Goal: Task Accomplishment & Management: Manage account settings

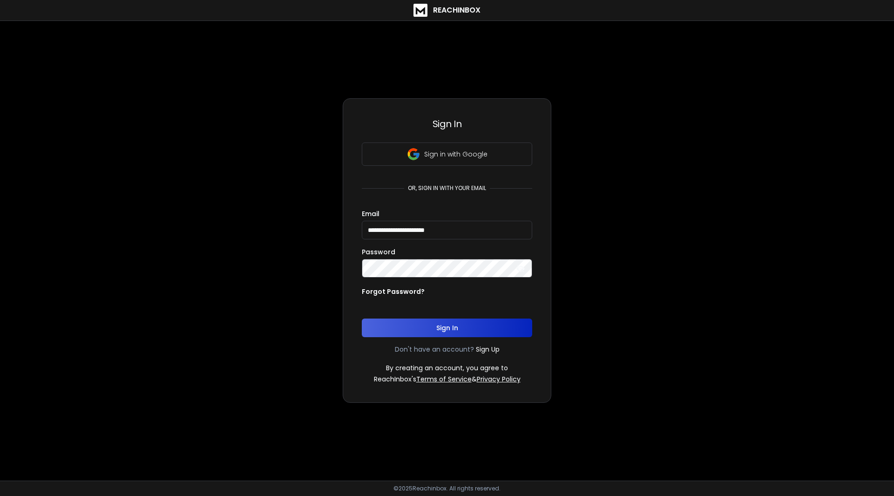
type input "**********"
click at [410, 330] on button "Sign In" at bounding box center [447, 328] width 170 height 19
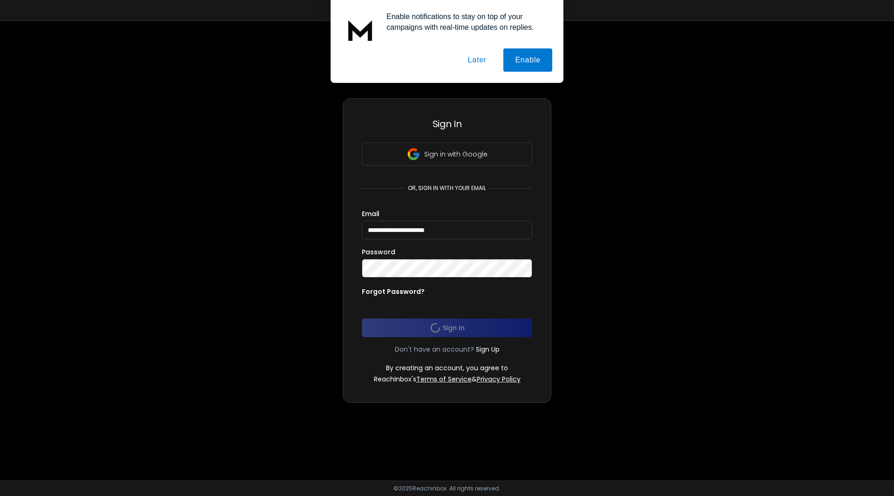
click at [478, 58] on button "Later" at bounding box center [477, 59] width 42 height 23
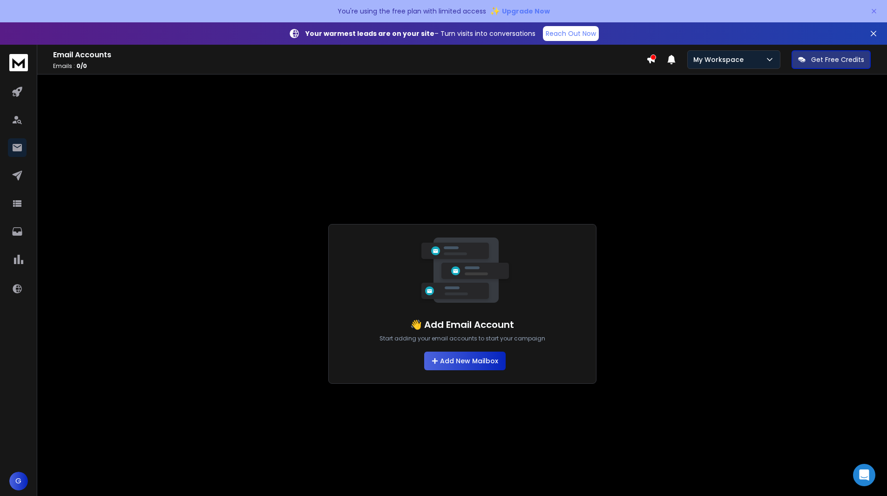
click at [752, 65] on button "My Workspace" at bounding box center [733, 59] width 93 height 19
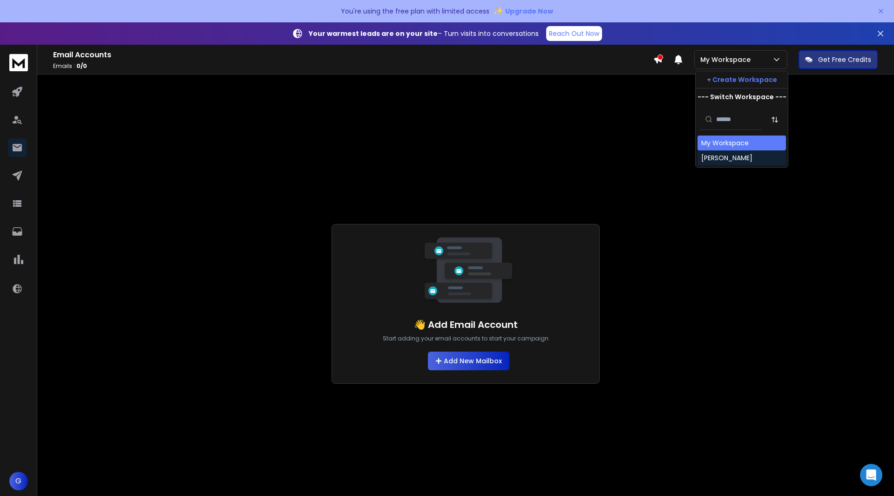
click at [745, 155] on div "[PERSON_NAME]" at bounding box center [726, 157] width 51 height 9
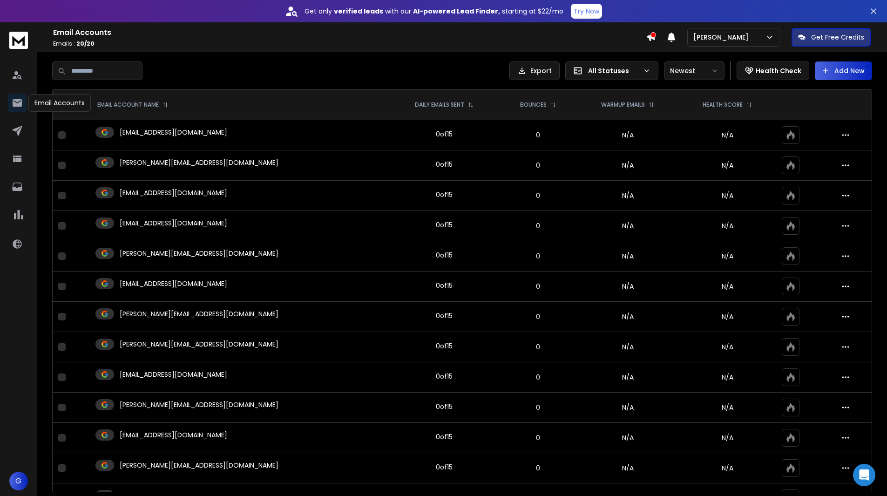
click at [20, 97] on icon at bounding box center [17, 102] width 11 height 11
click at [19, 98] on icon at bounding box center [17, 102] width 11 height 11
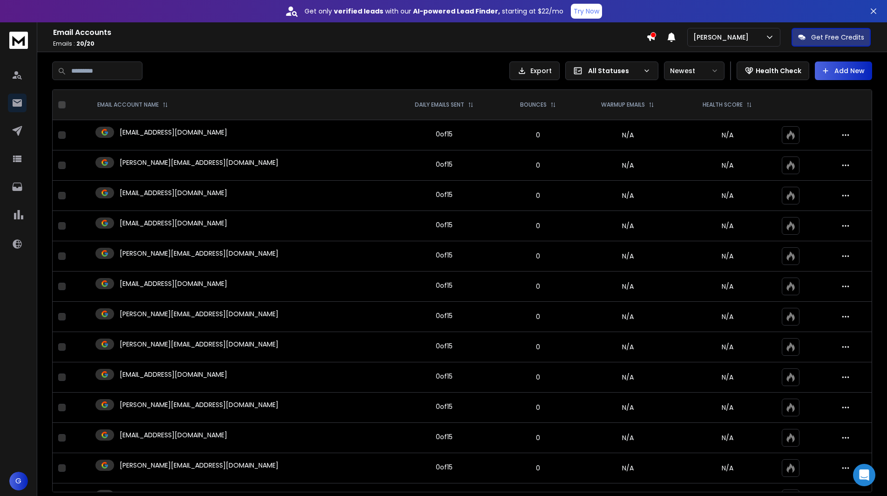
click at [19, 98] on icon at bounding box center [17, 102] width 11 height 11
click at [13, 102] on icon at bounding box center [17, 102] width 9 height 7
click at [850, 70] on button "Add New" at bounding box center [843, 70] width 57 height 19
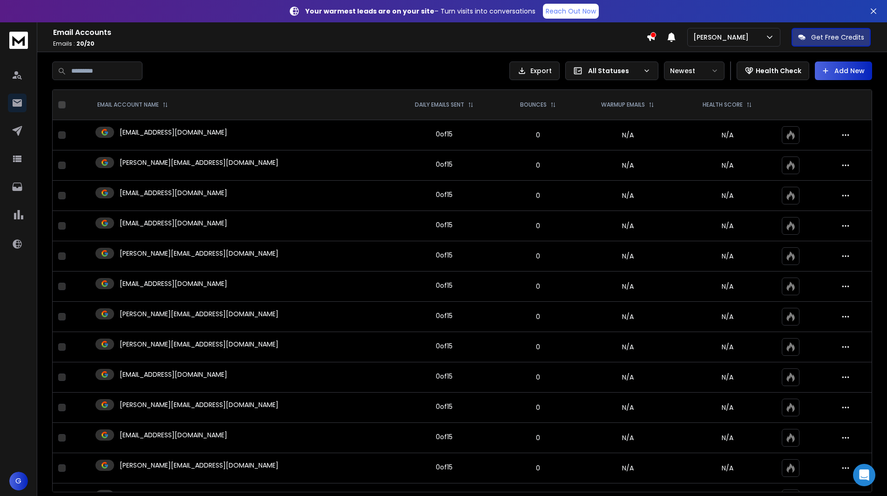
click at [850, 70] on button "Add New" at bounding box center [843, 70] width 57 height 19
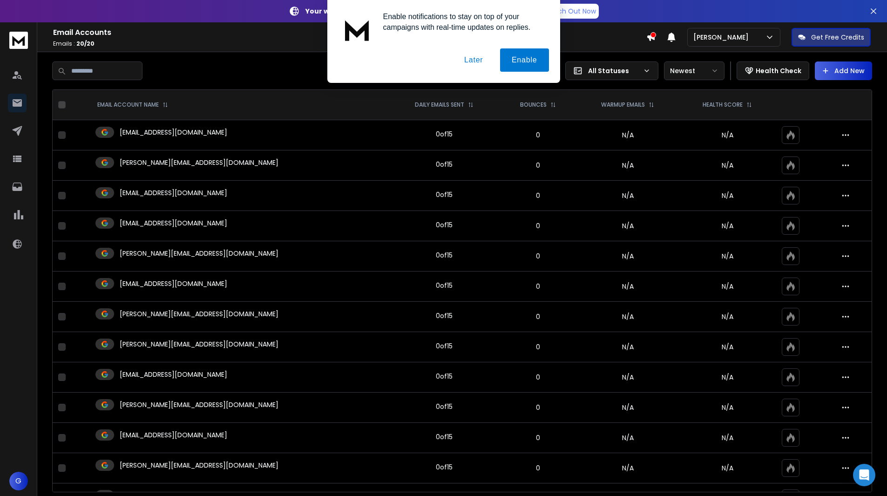
click at [834, 68] on div "Enable notifications to stay on top of your campaigns with real-time updates on…" at bounding box center [443, 41] width 887 height 83
click at [480, 57] on button "Later" at bounding box center [474, 59] width 42 height 23
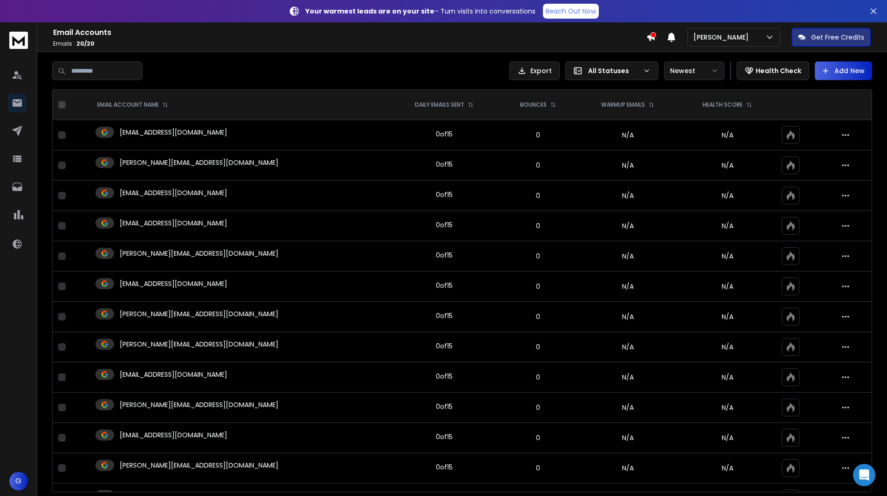
click at [828, 68] on icon at bounding box center [825, 71] width 7 height 7
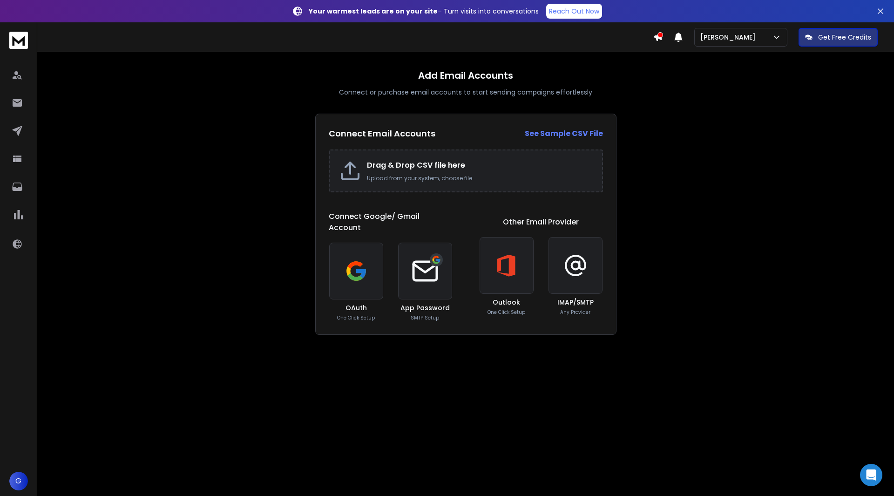
click at [347, 261] on icon at bounding box center [356, 271] width 20 height 20
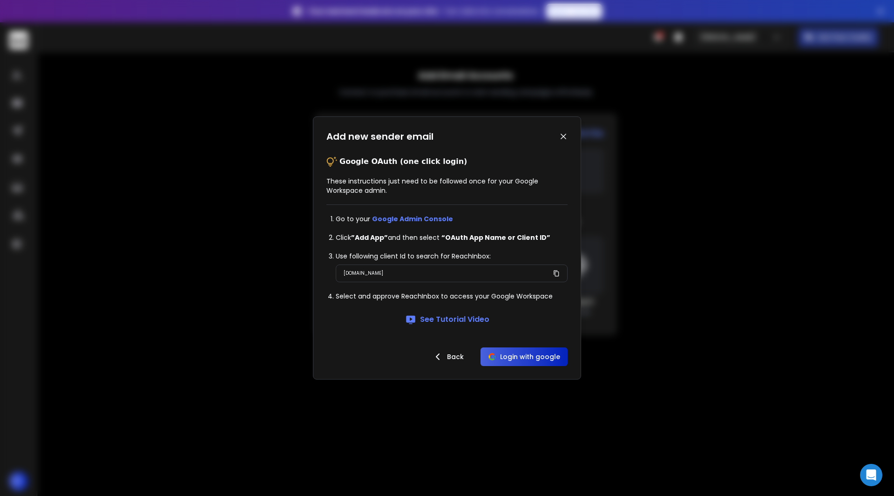
click at [526, 353] on button "Login with google" at bounding box center [524, 356] width 87 height 19
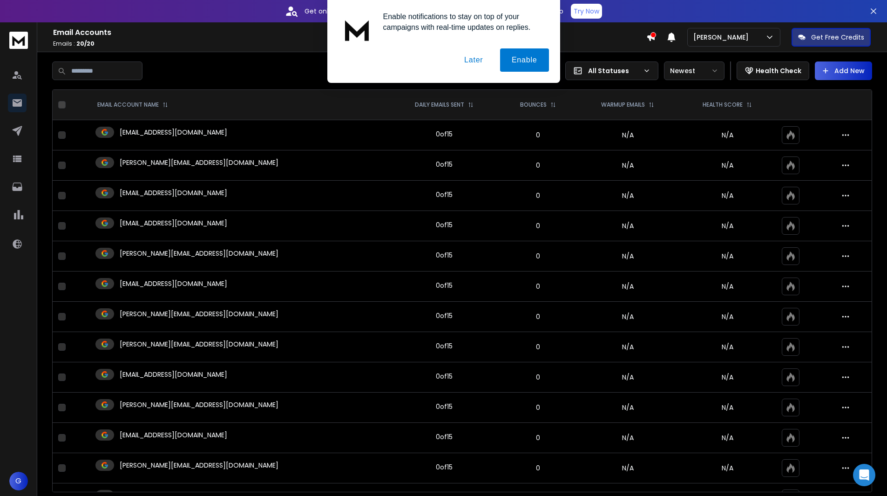
click at [465, 52] on button "Later" at bounding box center [474, 59] width 42 height 23
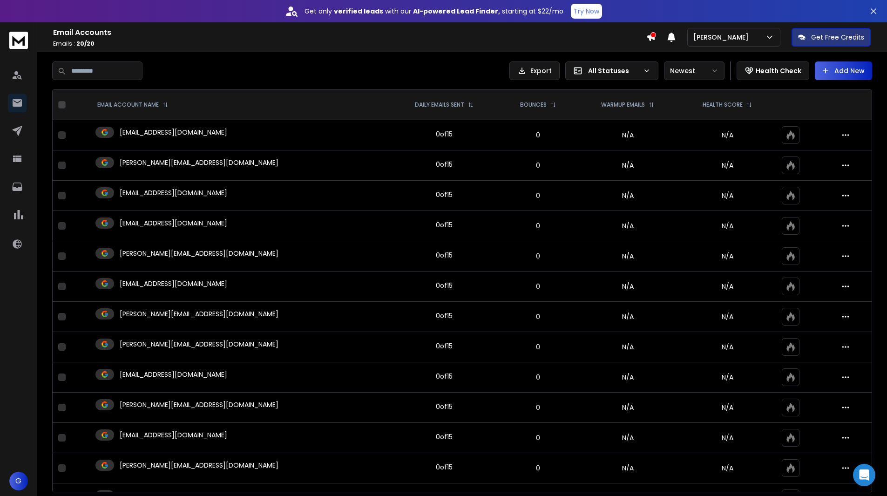
click at [834, 68] on button "Add New" at bounding box center [843, 70] width 57 height 19
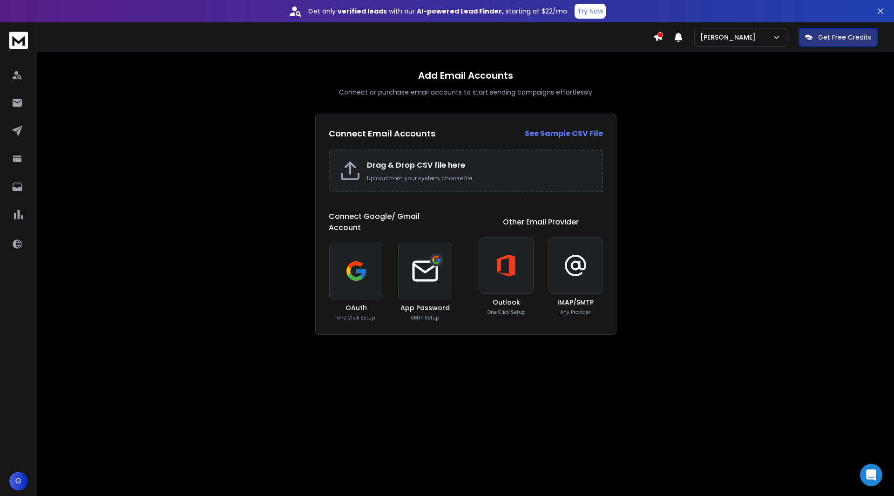
click at [377, 254] on div at bounding box center [356, 271] width 54 height 57
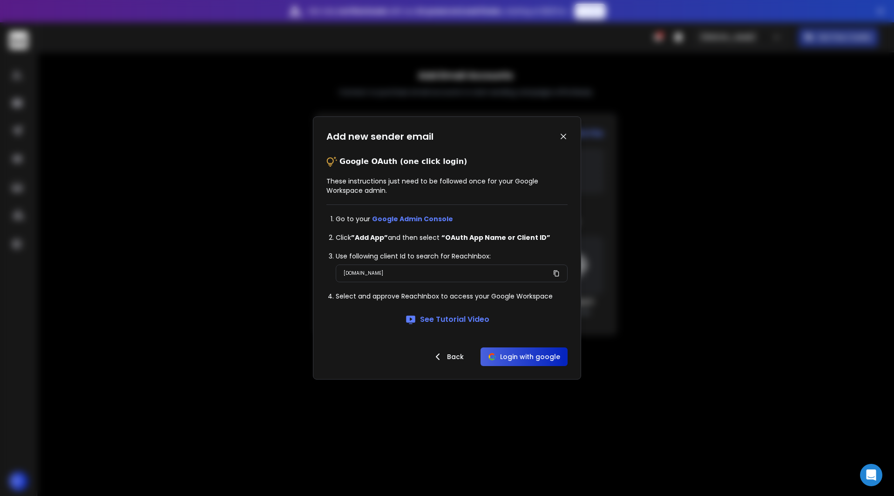
click at [526, 353] on button "Login with google" at bounding box center [524, 356] width 87 height 19
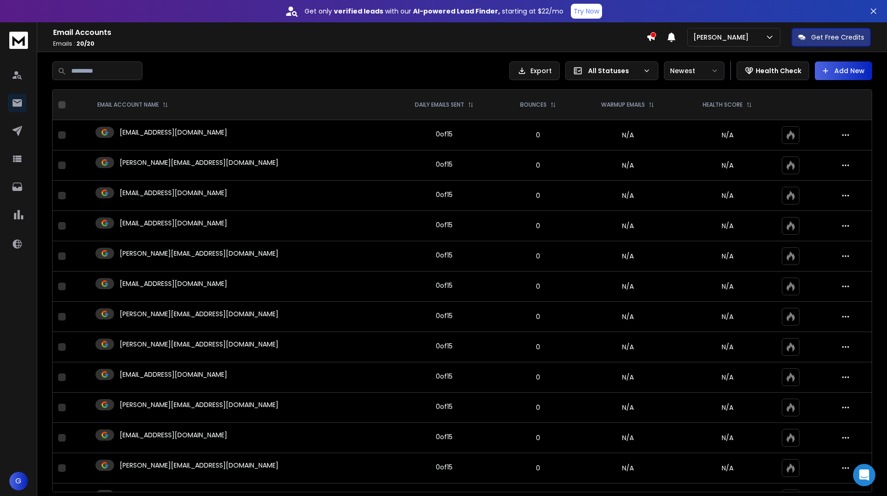
click at [834, 68] on button "Add New" at bounding box center [843, 70] width 57 height 19
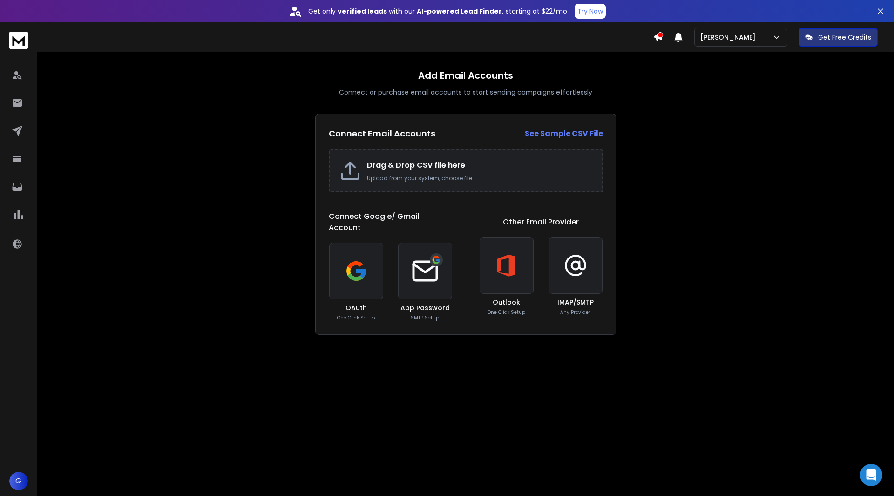
click at [347, 261] on icon at bounding box center [356, 271] width 20 height 20
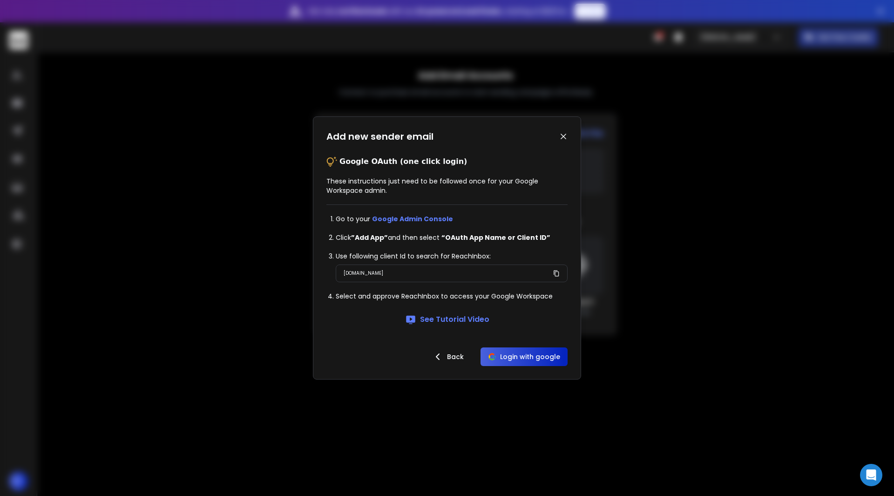
click at [526, 353] on button "Login with google" at bounding box center [524, 356] width 87 height 19
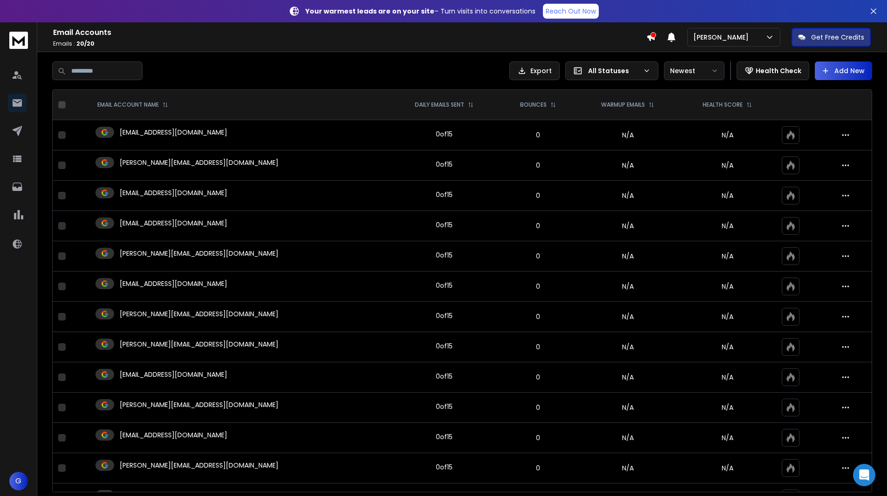
click at [834, 68] on button "Add New" at bounding box center [843, 70] width 57 height 19
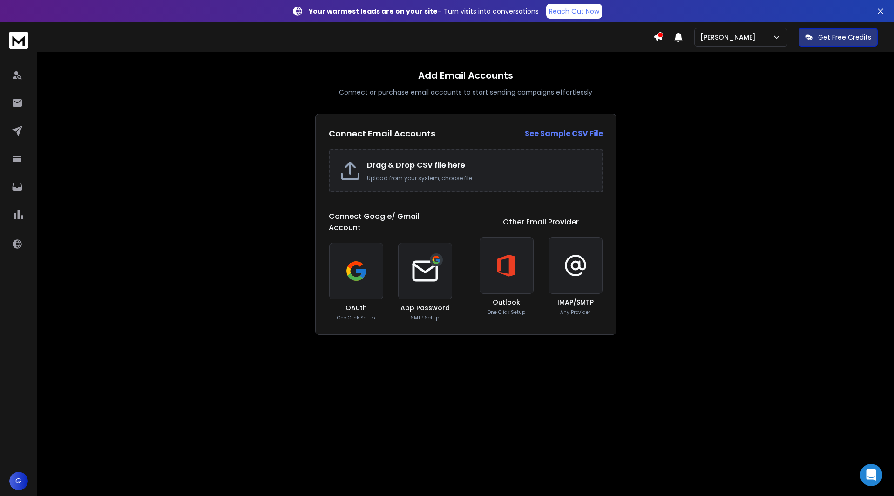
click at [347, 261] on icon at bounding box center [356, 271] width 20 height 20
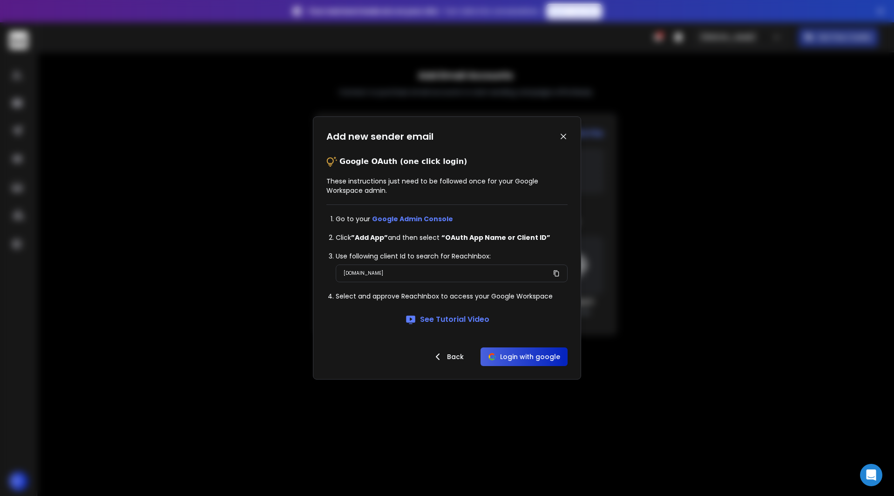
click at [526, 353] on button "Login with google" at bounding box center [524, 356] width 87 height 19
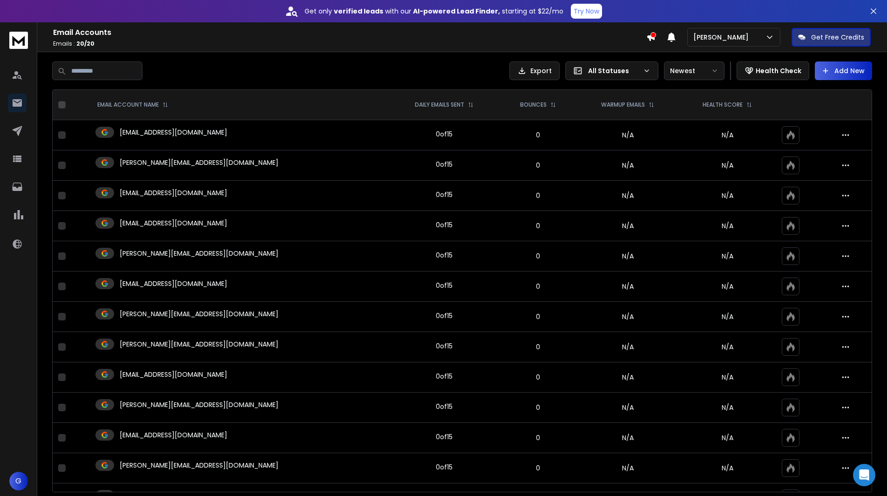
click at [834, 68] on button "Add New" at bounding box center [843, 70] width 57 height 19
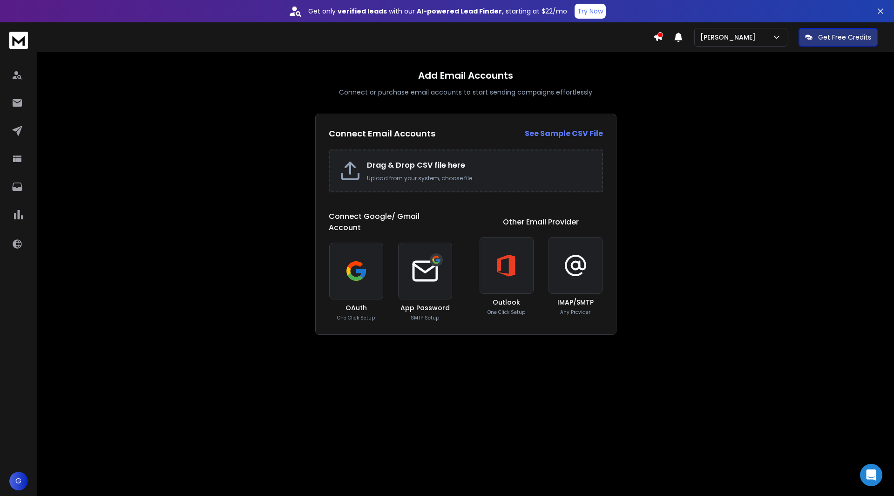
click at [347, 261] on icon at bounding box center [356, 271] width 20 height 20
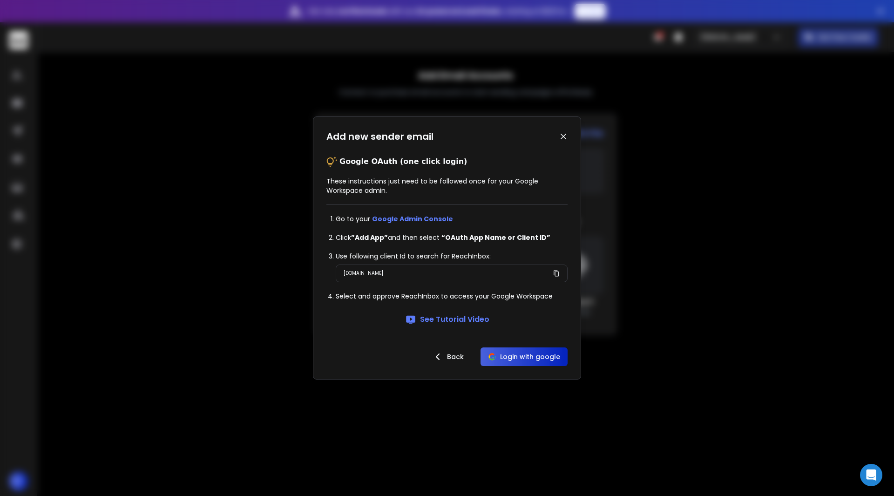
click at [526, 353] on button "Login with google" at bounding box center [524, 356] width 87 height 19
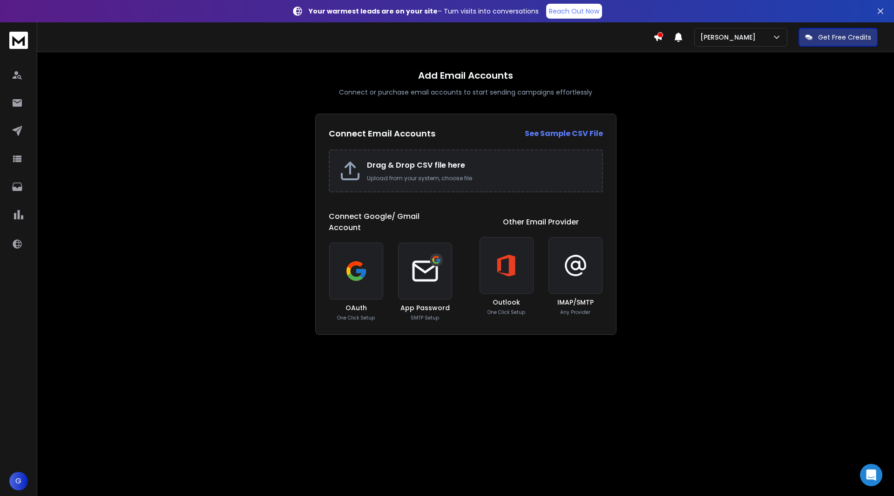
click at [481, 61] on button "Later" at bounding box center [477, 59] width 42 height 23
click at [353, 245] on div at bounding box center [356, 271] width 54 height 57
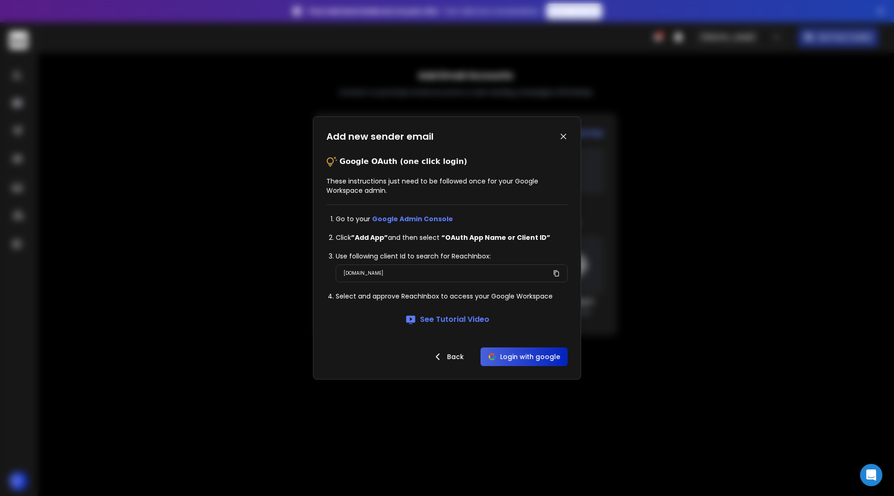
click at [526, 353] on button "Login with google" at bounding box center [524, 356] width 87 height 19
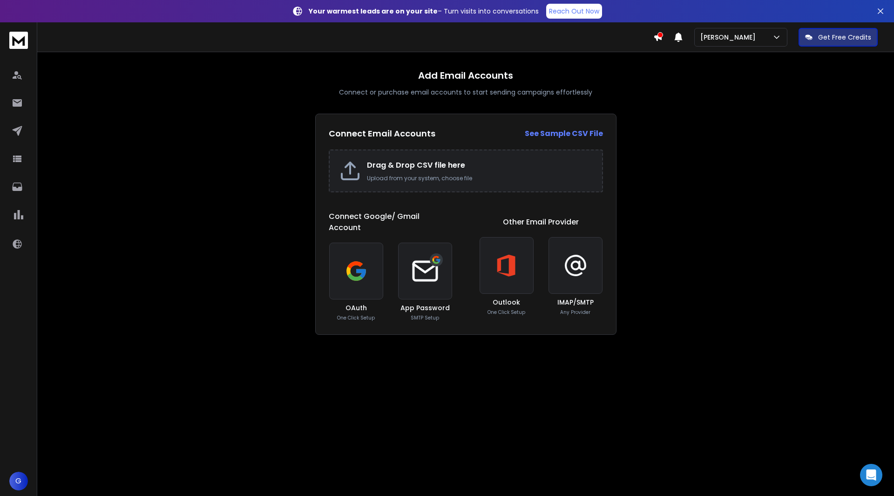
click at [353, 245] on div at bounding box center [356, 271] width 54 height 57
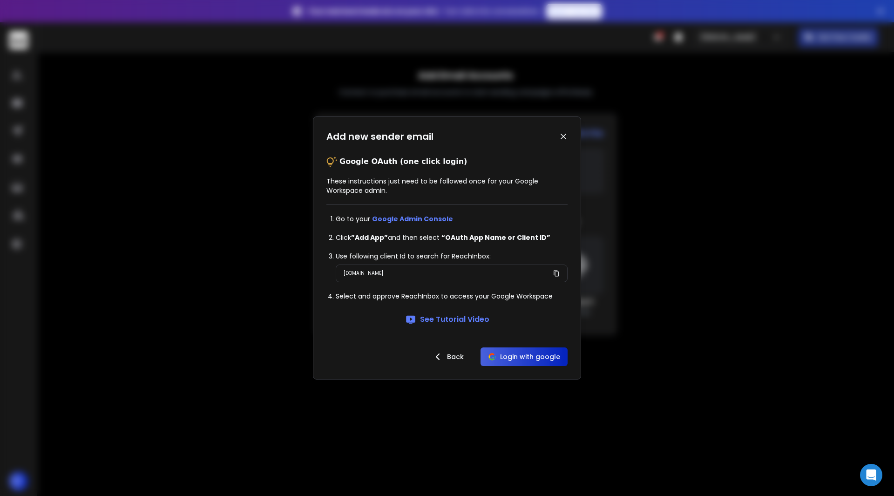
click at [526, 353] on button "Login with google" at bounding box center [524, 356] width 87 height 19
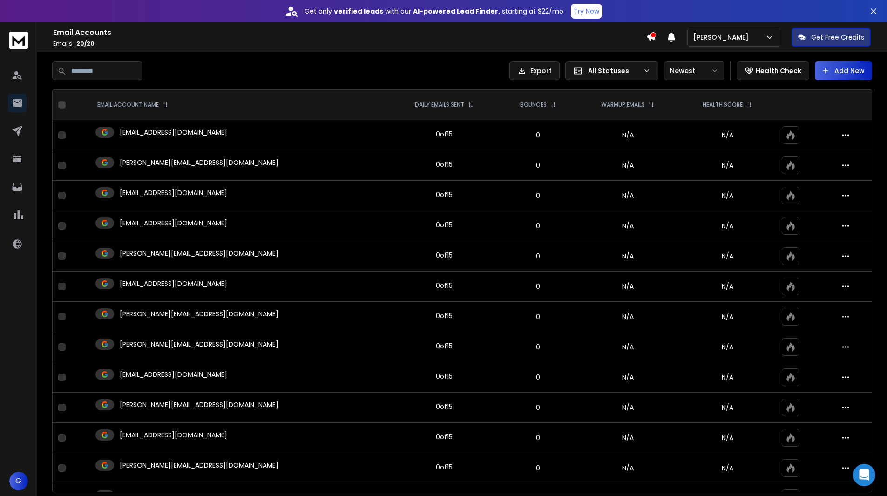
click at [834, 68] on button "Add New" at bounding box center [843, 70] width 57 height 19
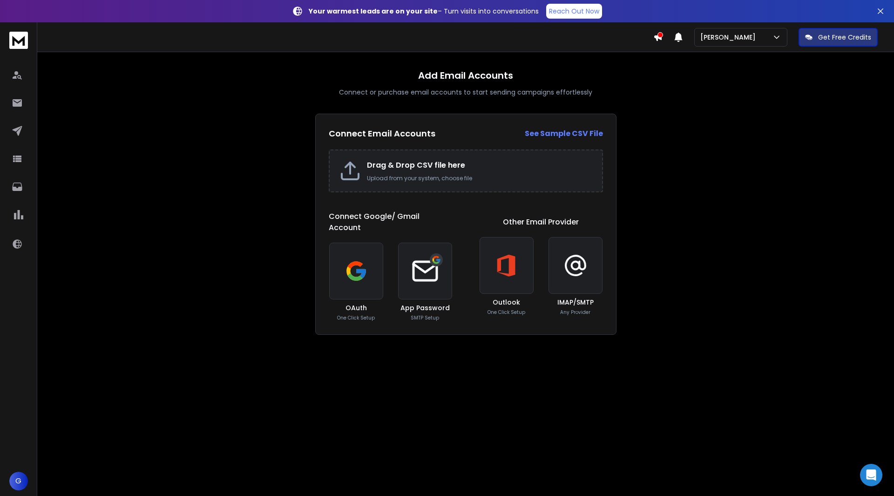
click at [347, 261] on icon at bounding box center [356, 271] width 20 height 20
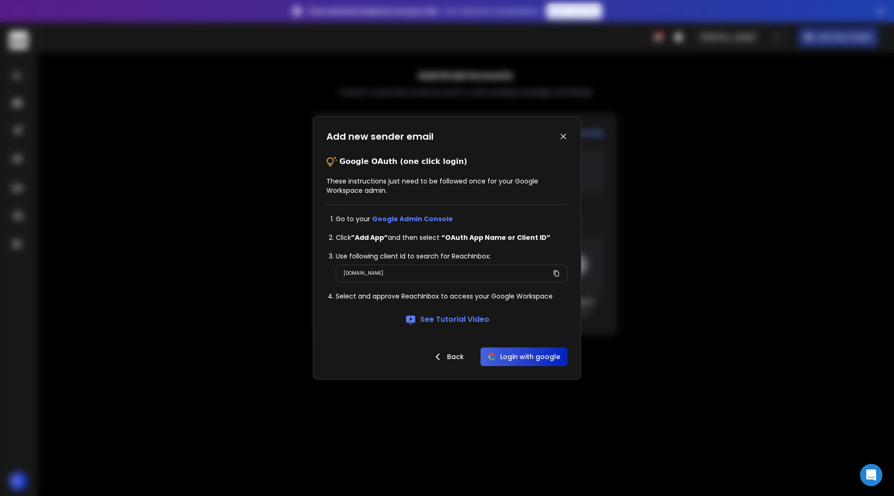
click at [526, 353] on button "Login with google" at bounding box center [524, 356] width 87 height 19
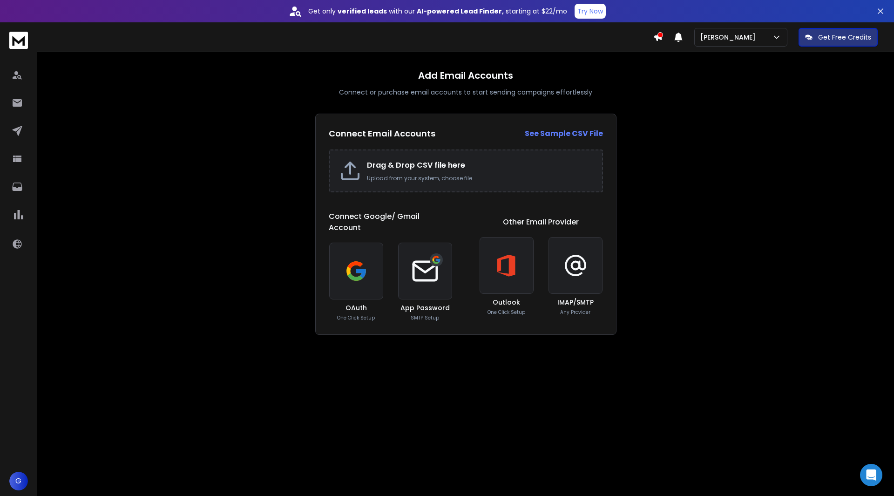
click at [353, 245] on div at bounding box center [356, 271] width 54 height 57
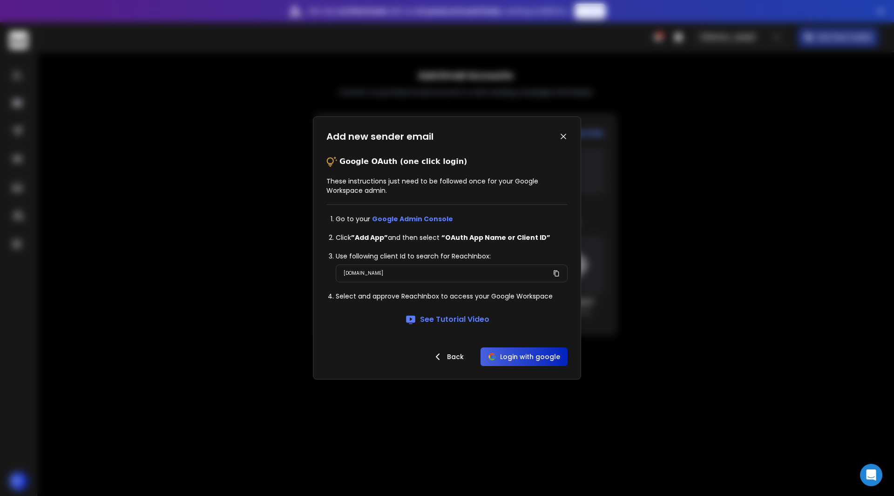
click at [526, 353] on button "Login with google" at bounding box center [524, 356] width 87 height 19
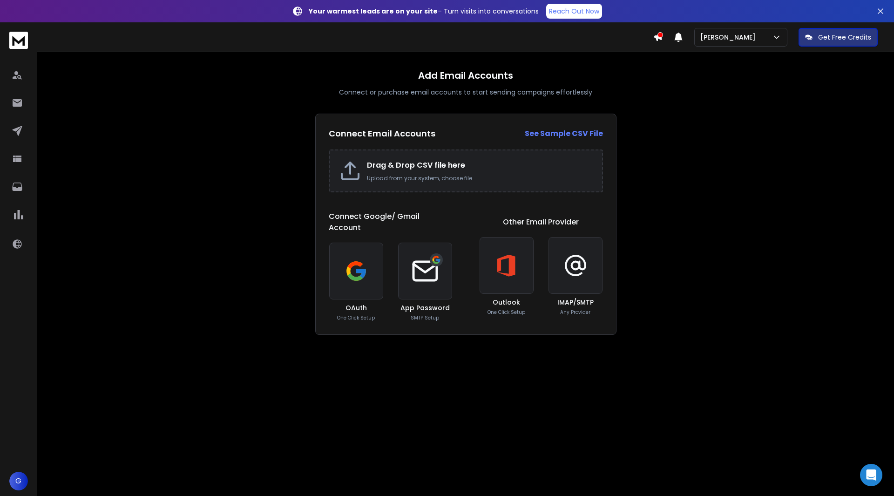
click at [353, 245] on div at bounding box center [356, 271] width 54 height 57
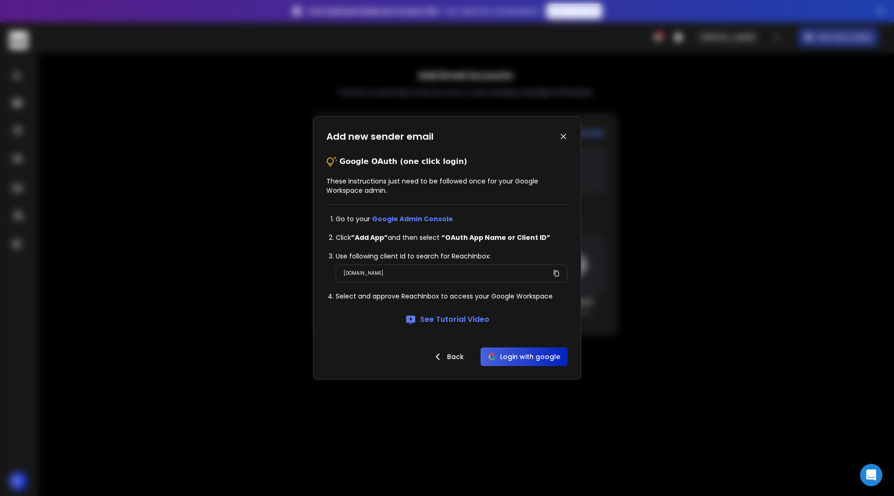
click at [526, 353] on button "Login with google" at bounding box center [524, 356] width 87 height 19
